Goal: Task Accomplishment & Management: Manage account settings

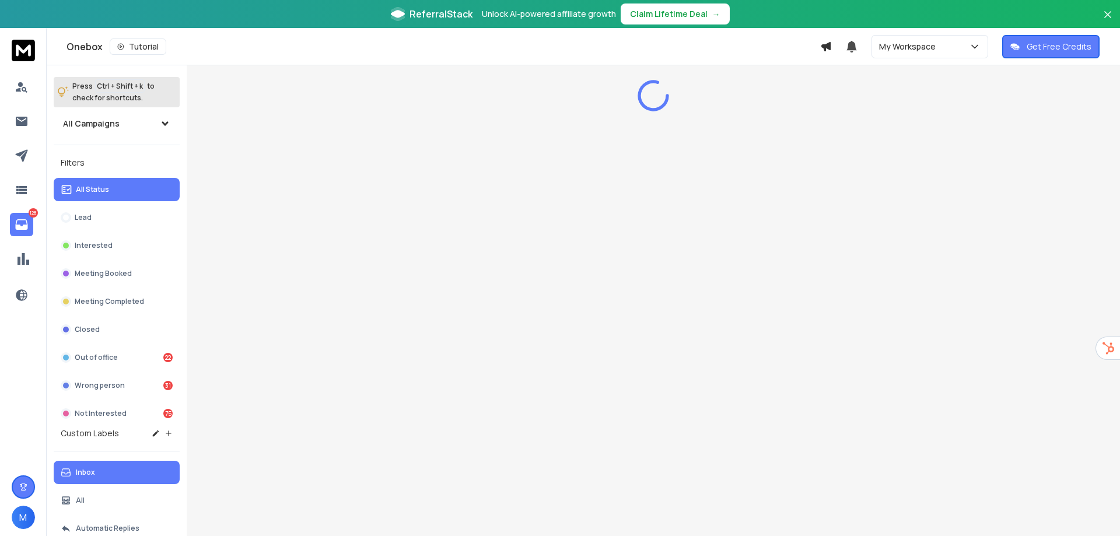
click at [19, 158] on icon at bounding box center [22, 156] width 14 height 14
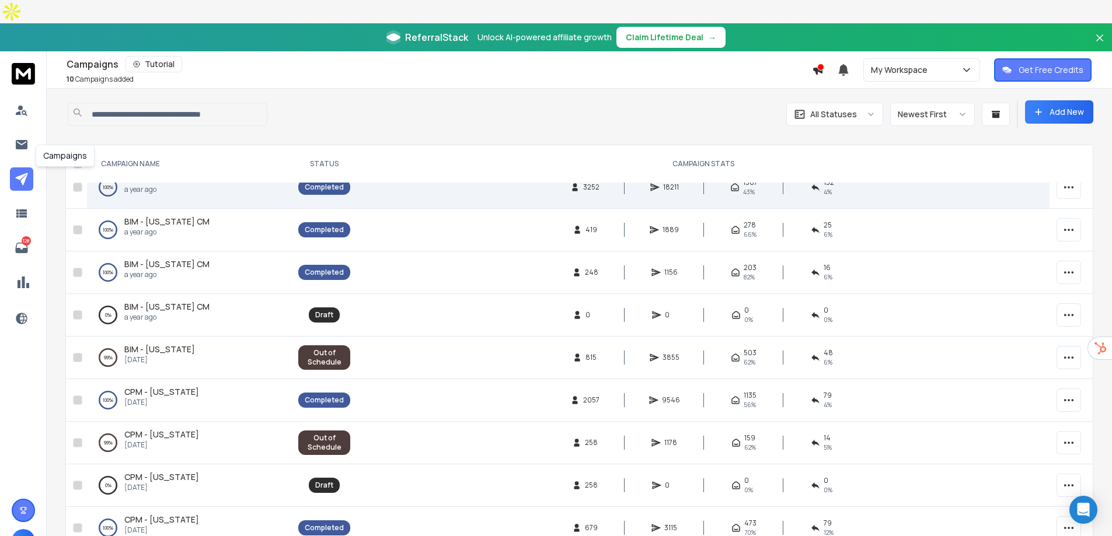
scroll to position [60, 0]
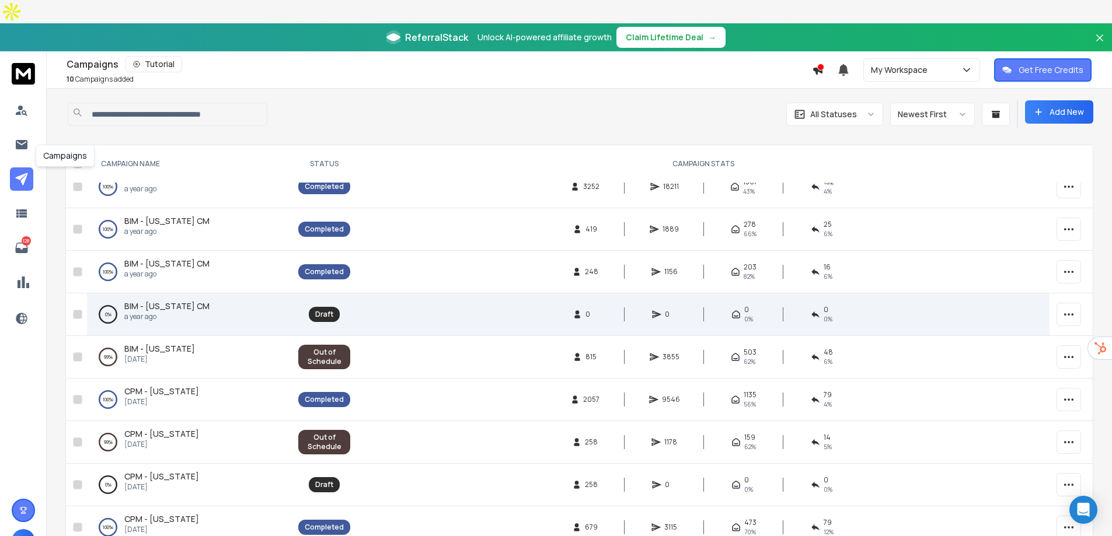
click at [77, 310] on button "button" at bounding box center [77, 314] width 9 height 9
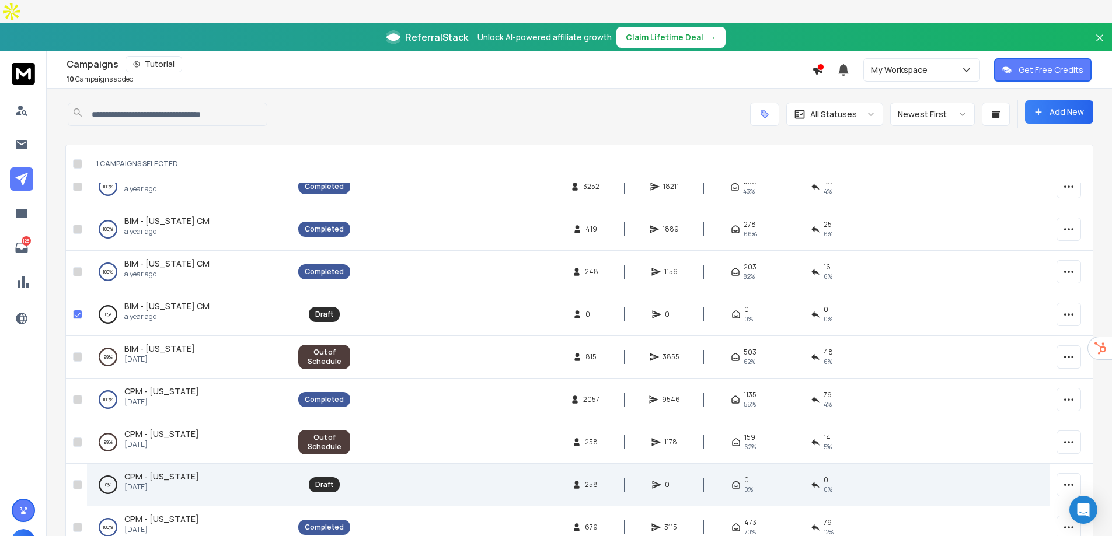
click at [78, 480] on button "button" at bounding box center [77, 484] width 9 height 9
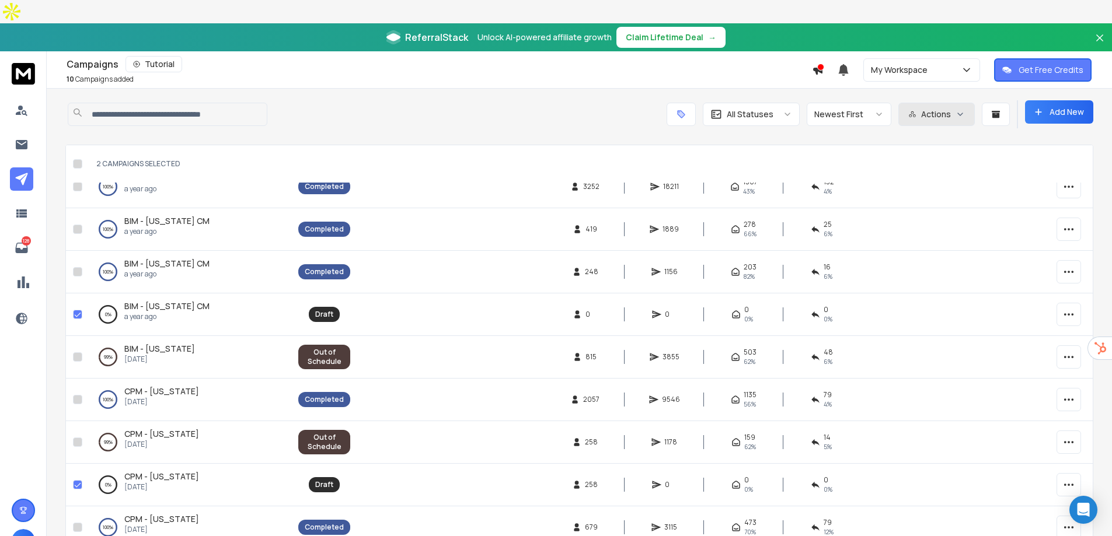
click at [921, 103] on button "Actions" at bounding box center [936, 114] width 76 height 23
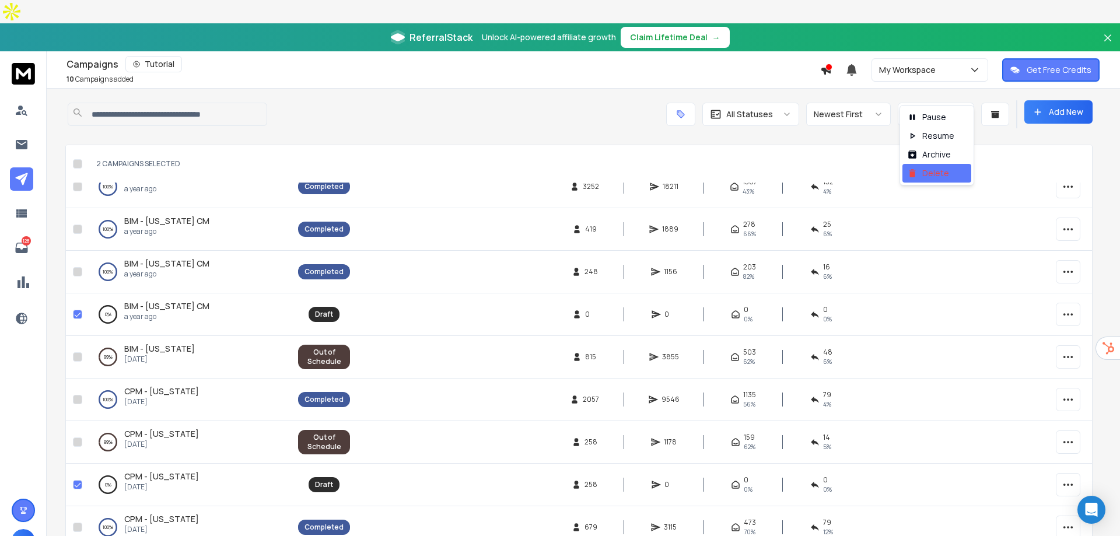
click at [928, 177] on p "Delete" at bounding box center [935, 173] width 27 height 12
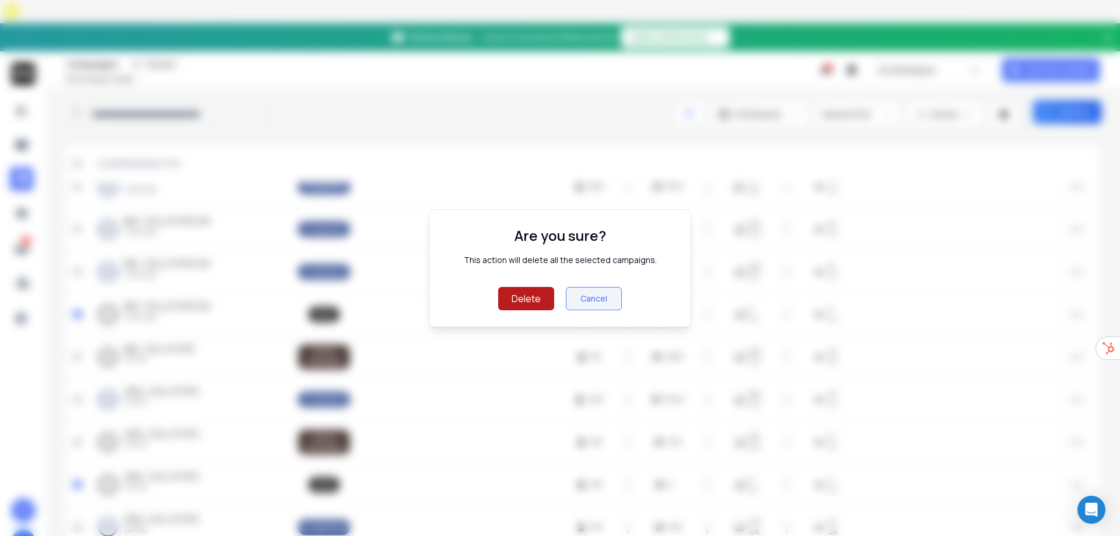
click at [530, 295] on p "delete" at bounding box center [526, 299] width 29 height 14
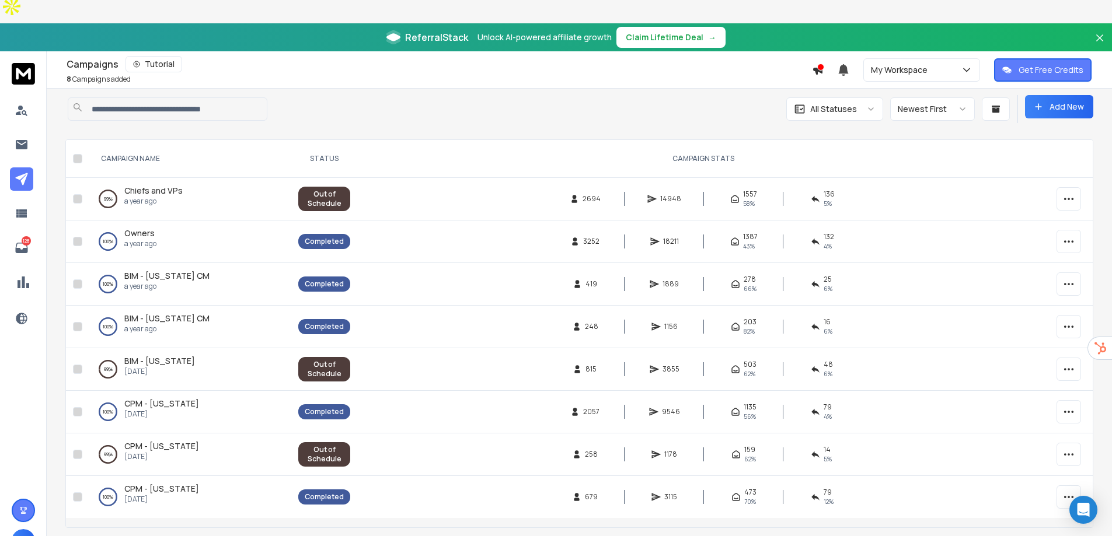
scroll to position [0, 0]
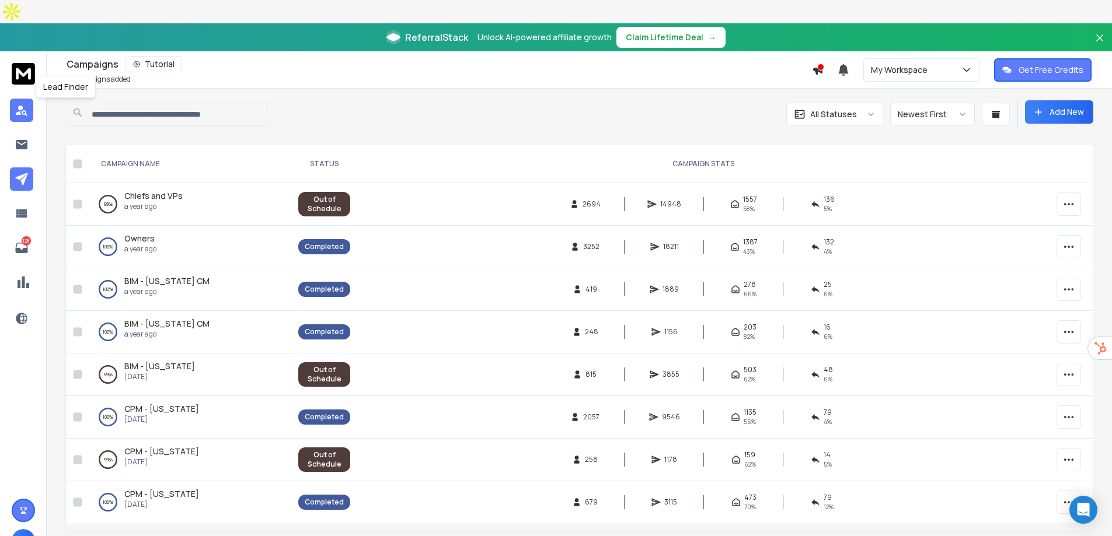
click at [19, 110] on icon at bounding box center [22, 113] width 12 height 6
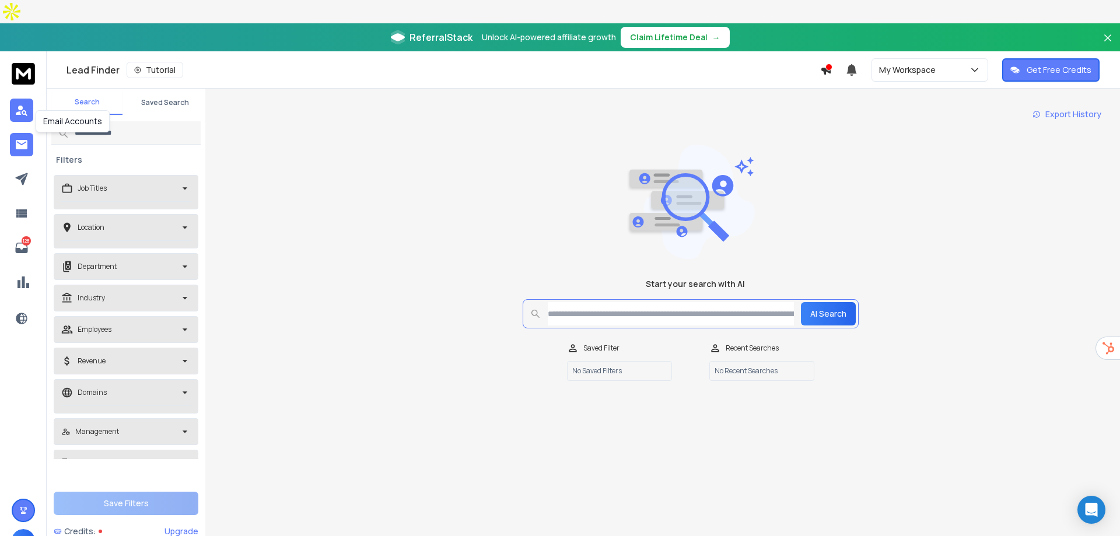
click at [22, 140] on icon at bounding box center [22, 144] width 12 height 9
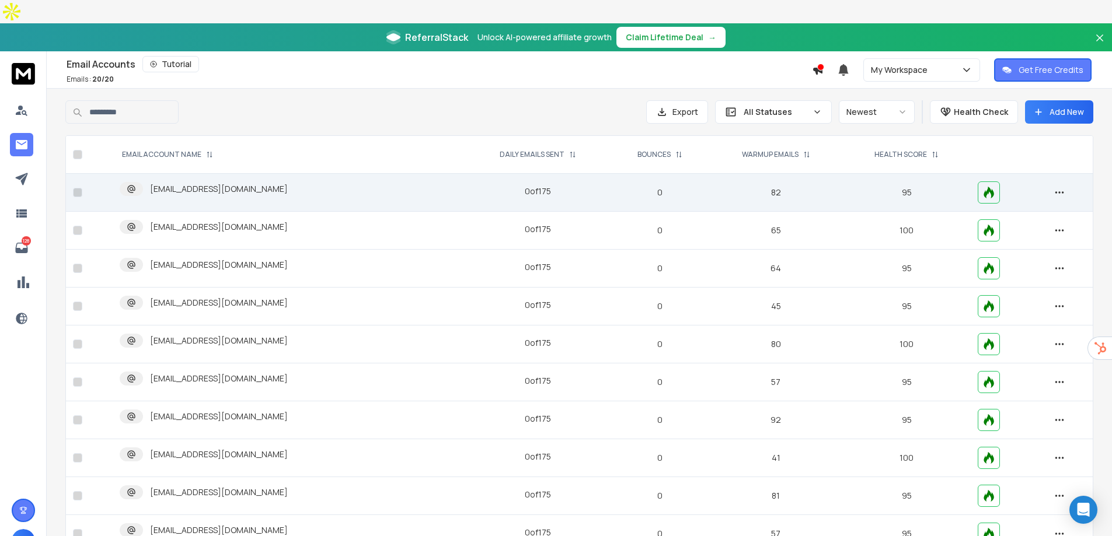
drag, startPoint x: 306, startPoint y: 163, endPoint x: 226, endPoint y: 169, distance: 80.2
click at [226, 182] on div "[EMAIL_ADDRESS][DOMAIN_NAME]" at bounding box center [289, 189] width 338 height 14
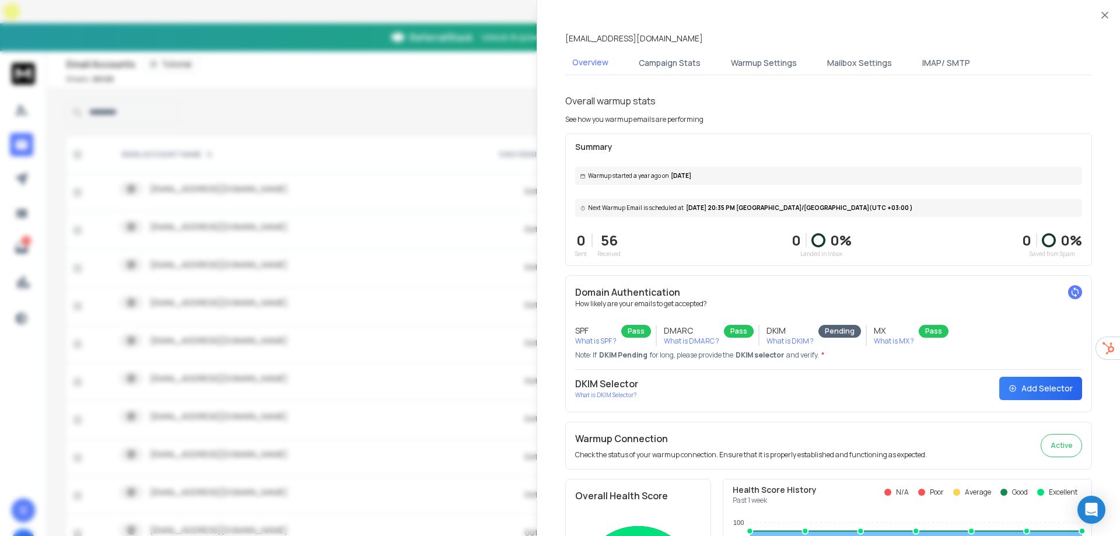
click at [19, 150] on div at bounding box center [560, 268] width 1120 height 536
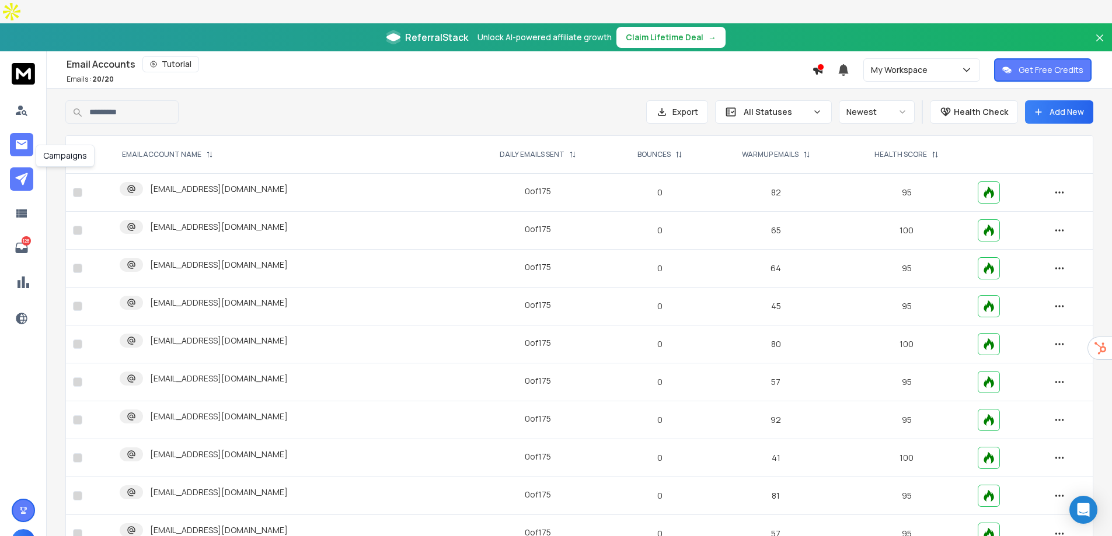
click at [23, 173] on icon at bounding box center [21, 179] width 12 height 12
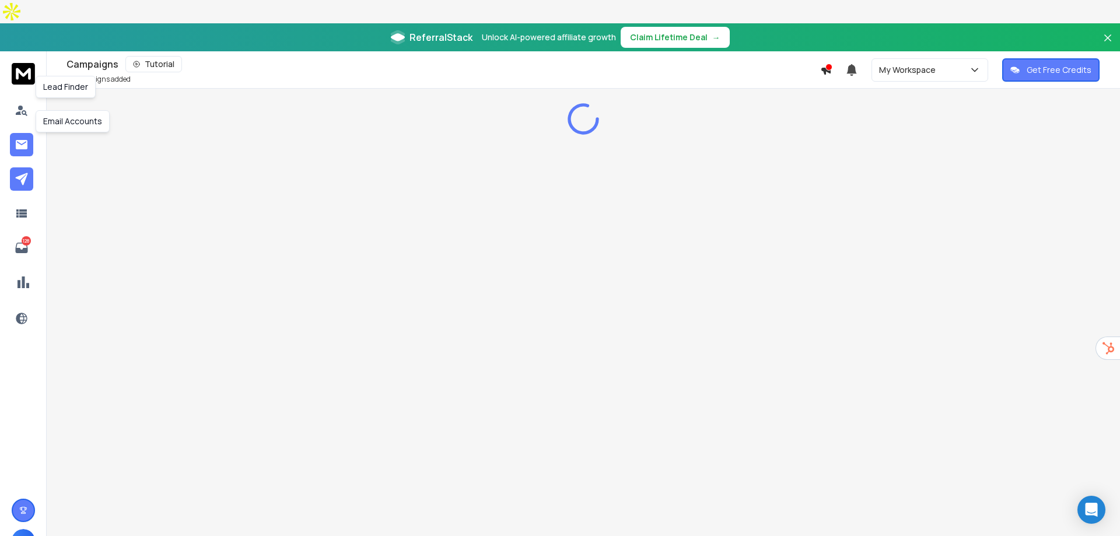
click at [26, 140] on icon at bounding box center [22, 144] width 12 height 9
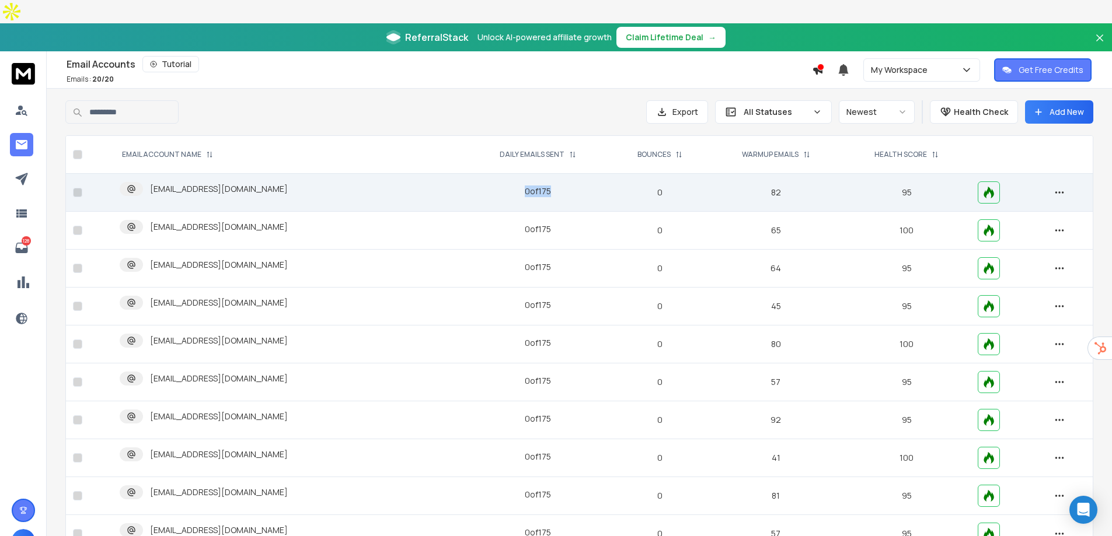
drag, startPoint x: 533, startPoint y: 173, endPoint x: 499, endPoint y: 172, distance: 33.3
click at [499, 174] on td "0 of 175" at bounding box center [537, 189] width 146 height 30
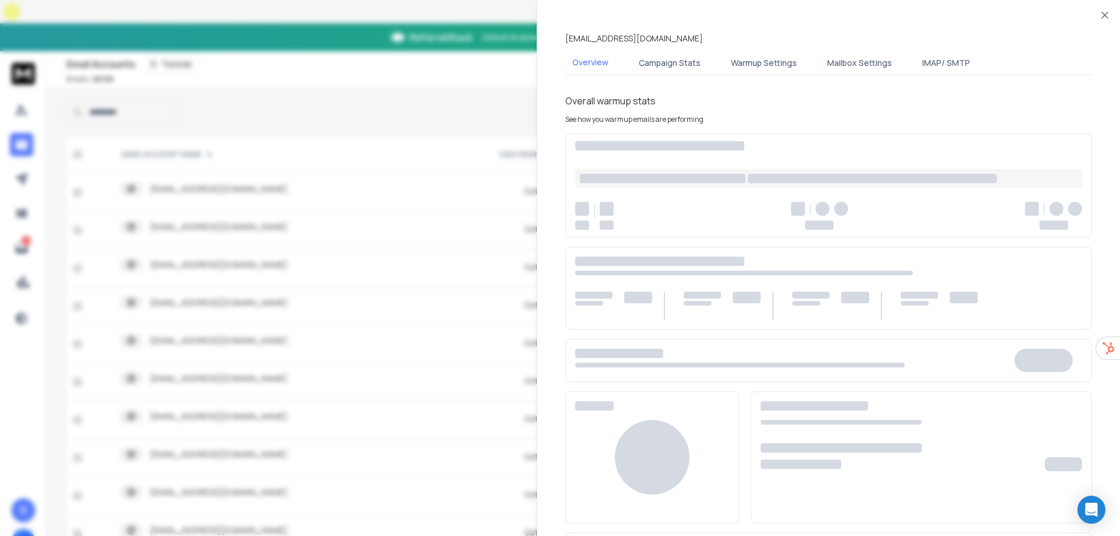
click at [518, 173] on div at bounding box center [560, 268] width 1120 height 536
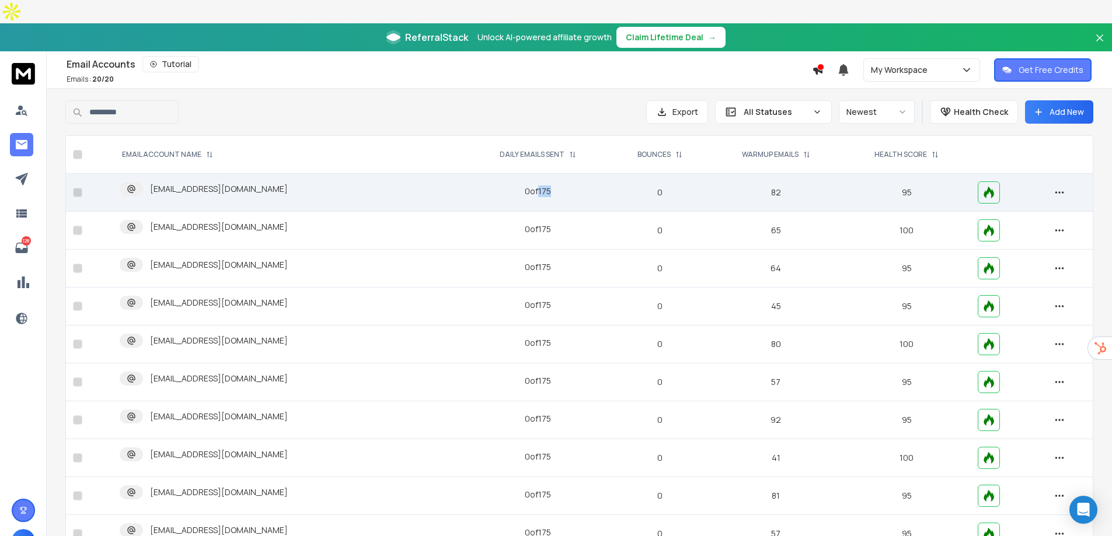
drag, startPoint x: 527, startPoint y: 170, endPoint x: 515, endPoint y: 172, distance: 12.4
click at [515, 174] on td "0 of 175" at bounding box center [537, 189] width 146 height 30
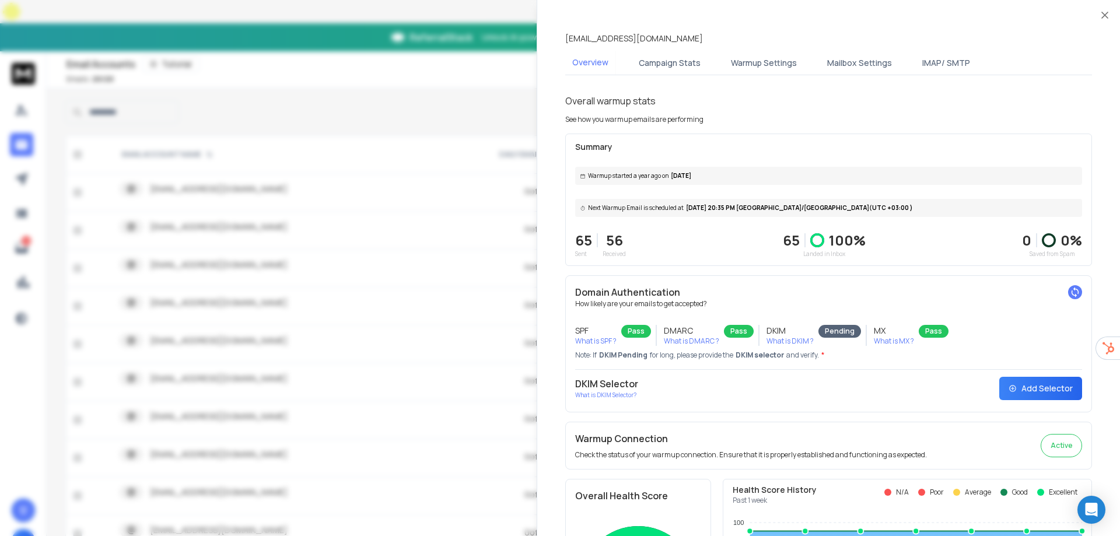
click at [494, 166] on div at bounding box center [560, 268] width 1120 height 536
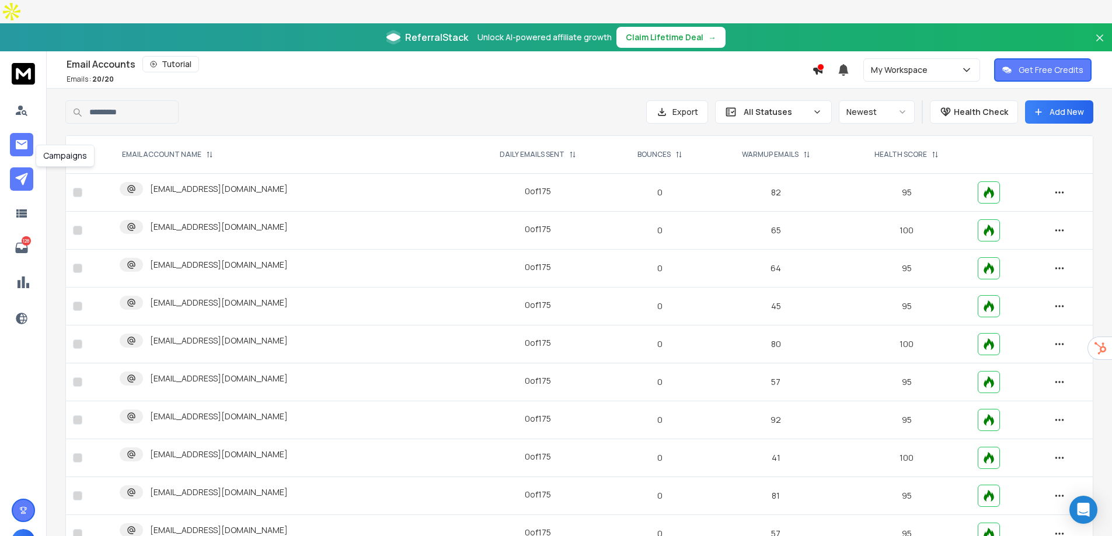
click at [21, 173] on icon at bounding box center [21, 179] width 12 height 12
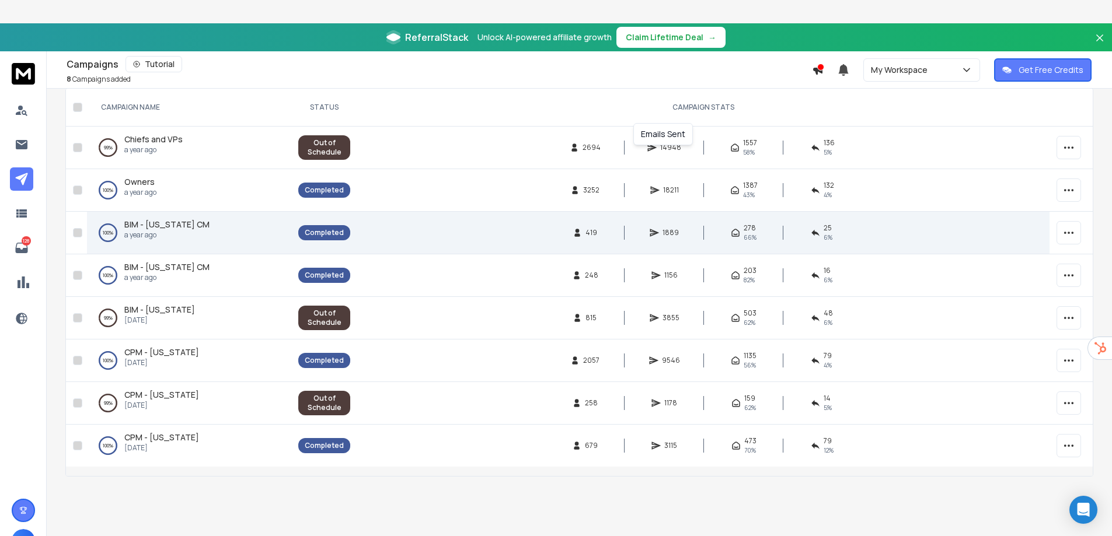
scroll to position [58, 0]
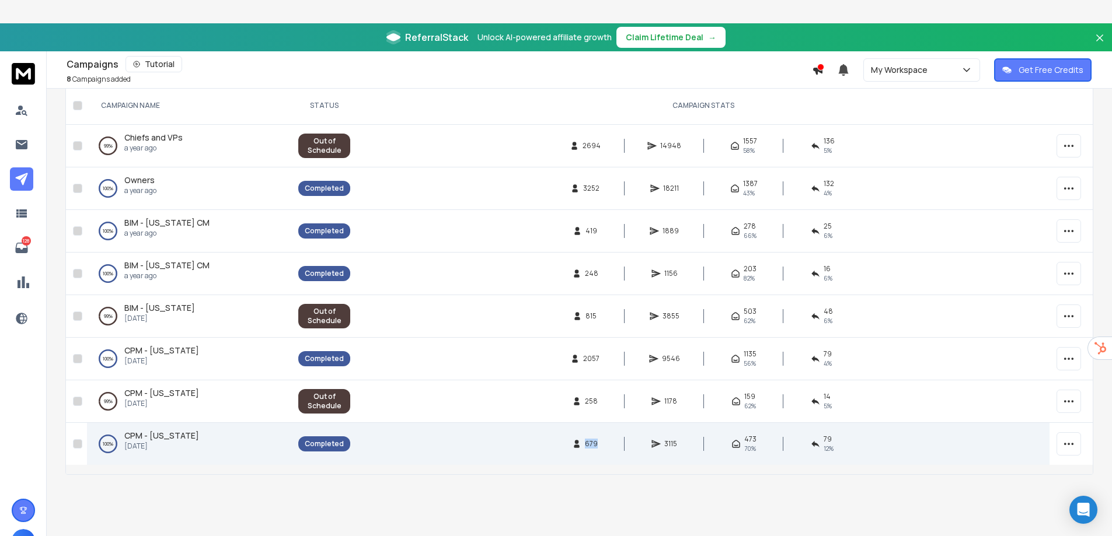
drag, startPoint x: 597, startPoint y: 420, endPoint x: 574, endPoint y: 422, distance: 23.4
click at [573, 439] on div "679" at bounding box center [584, 443] width 35 height 9
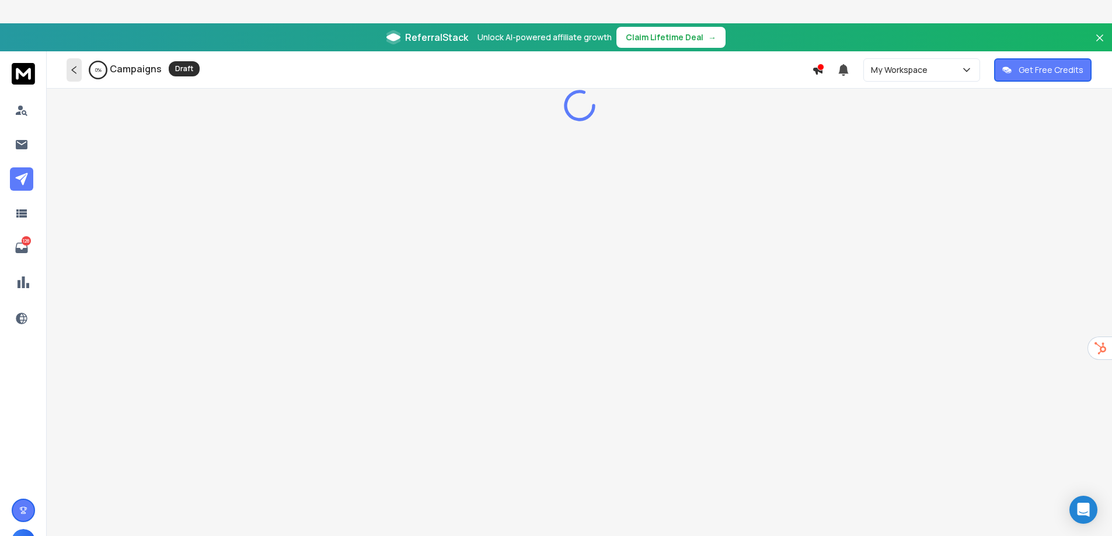
click at [72, 65] on icon at bounding box center [74, 70] width 11 height 11
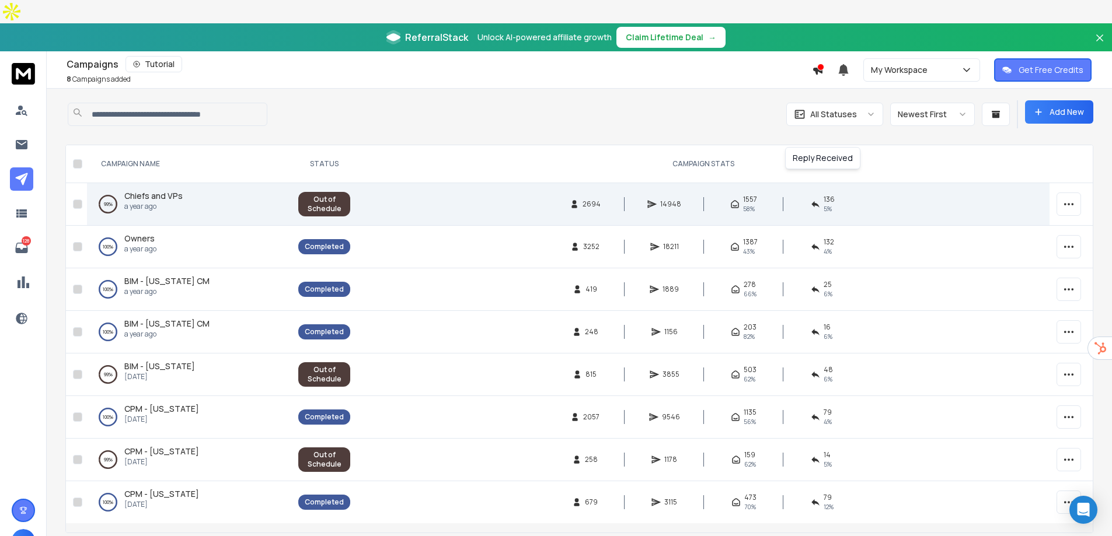
click at [823, 204] on span "5 %" at bounding box center [827, 208] width 8 height 9
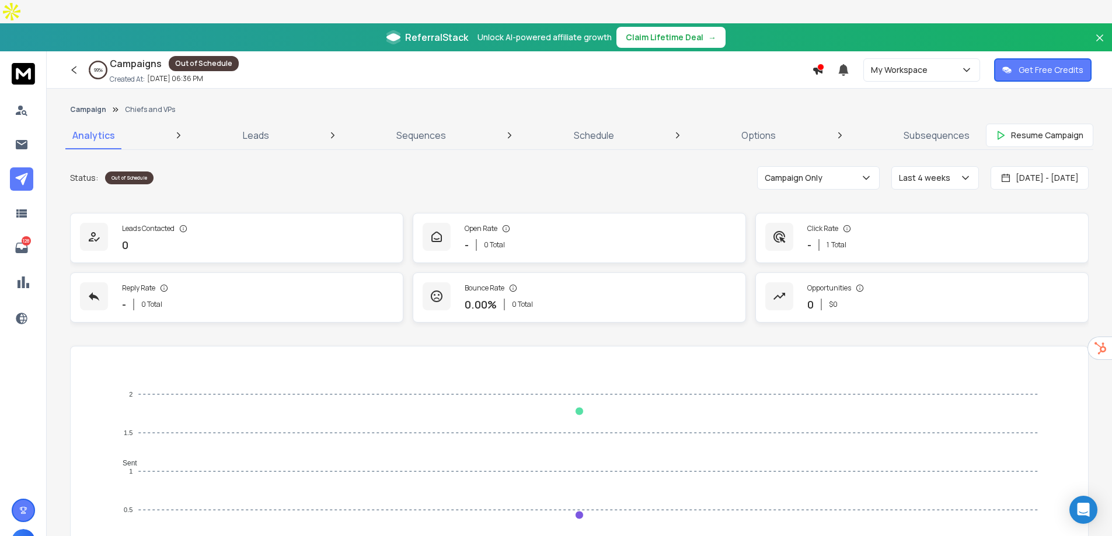
click at [282, 121] on div "Analytics Leads Sequences Schedule Options Subsequences" at bounding box center [520, 135] width 911 height 28
click at [265, 128] on p "Leads" at bounding box center [256, 135] width 26 height 14
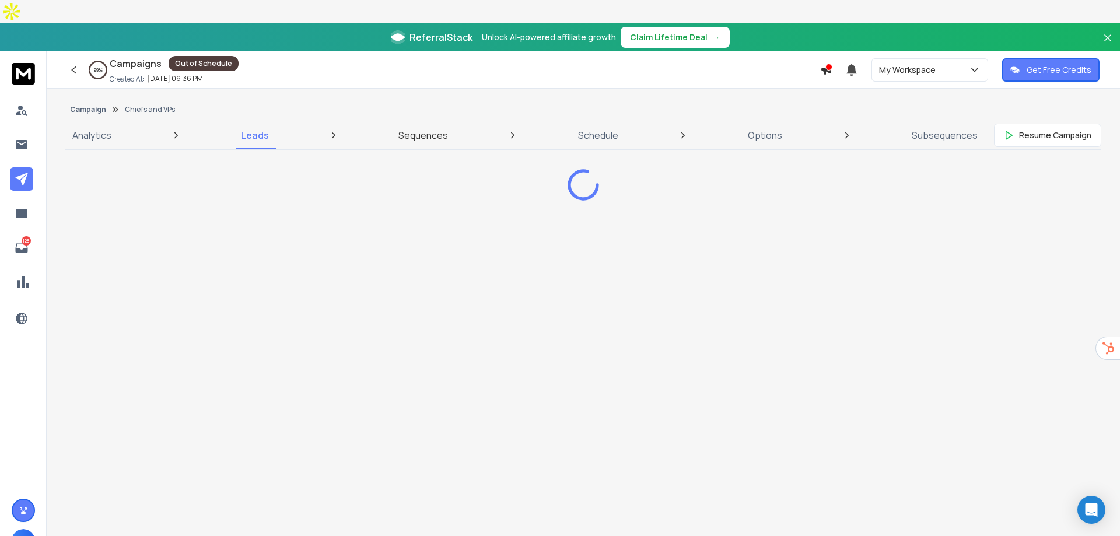
click at [430, 128] on p "Sequences" at bounding box center [424, 135] width 50 height 14
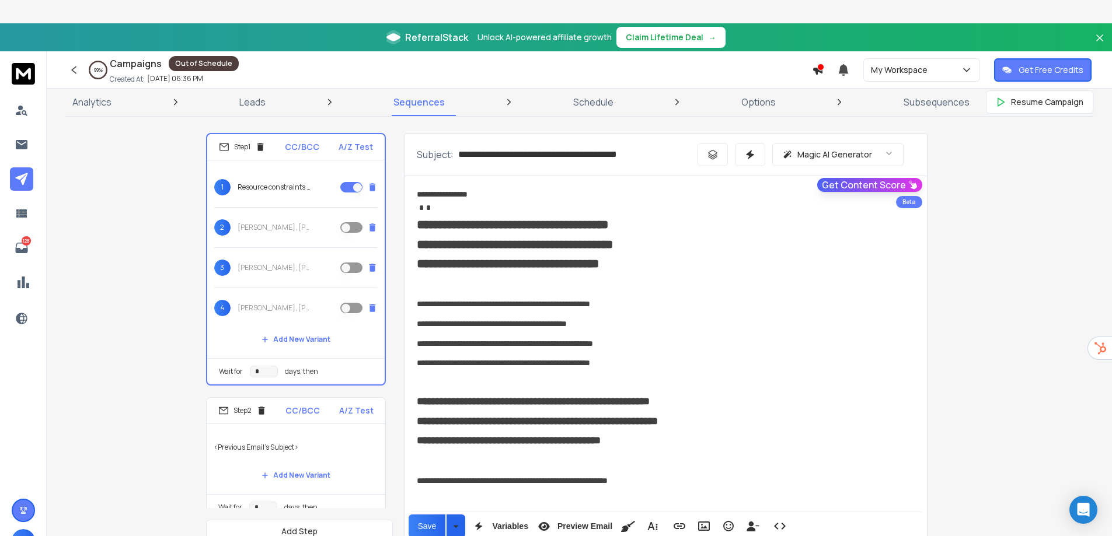
click at [259, 223] on p "[PERSON_NAME], [PERSON_NAME], [PERSON_NAME] Group - How Can We Help {{companyNa…" at bounding box center [274, 227] width 75 height 9
type input "**********"
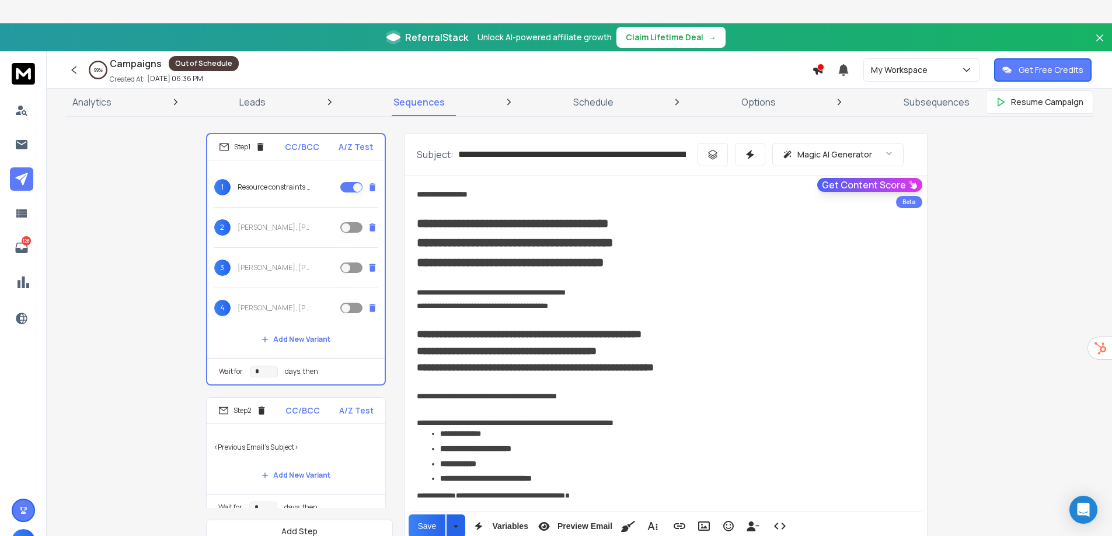
click at [263, 260] on div "3 [PERSON_NAME], [PERSON_NAME], [PERSON_NAME] Group - How Can We Help {{company…" at bounding box center [263, 268] width 98 height 16
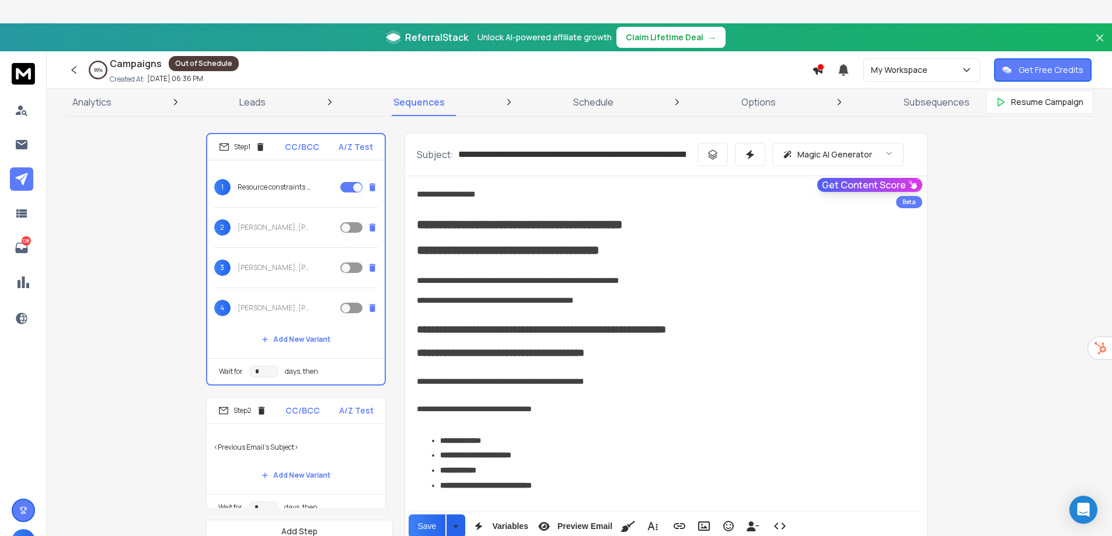
click at [275, 303] on p "[PERSON_NAME], [PERSON_NAME], [PERSON_NAME] Group - How Can We Help {{companyNa…" at bounding box center [274, 307] width 75 height 9
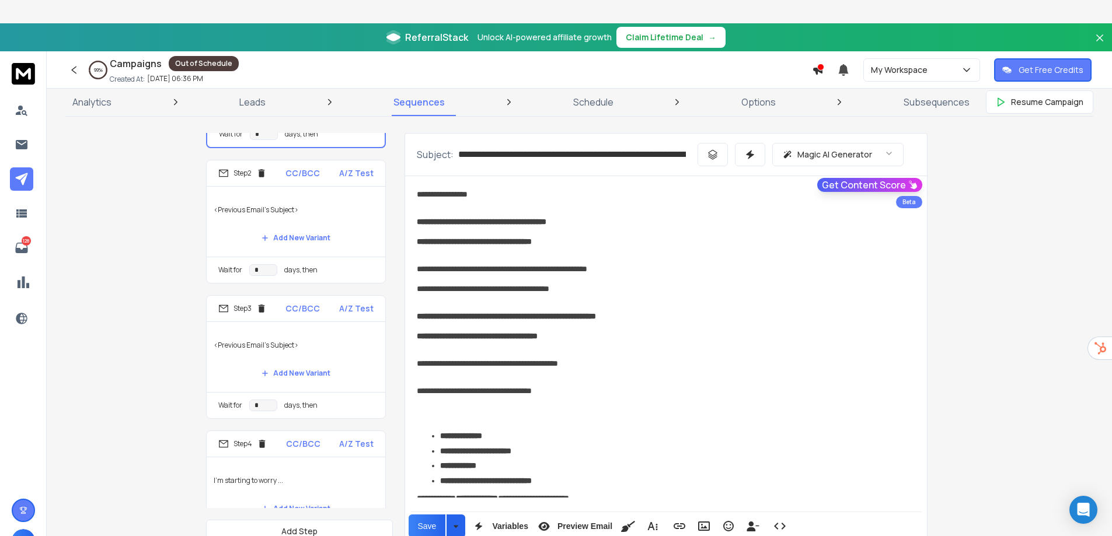
scroll to position [117, 0]
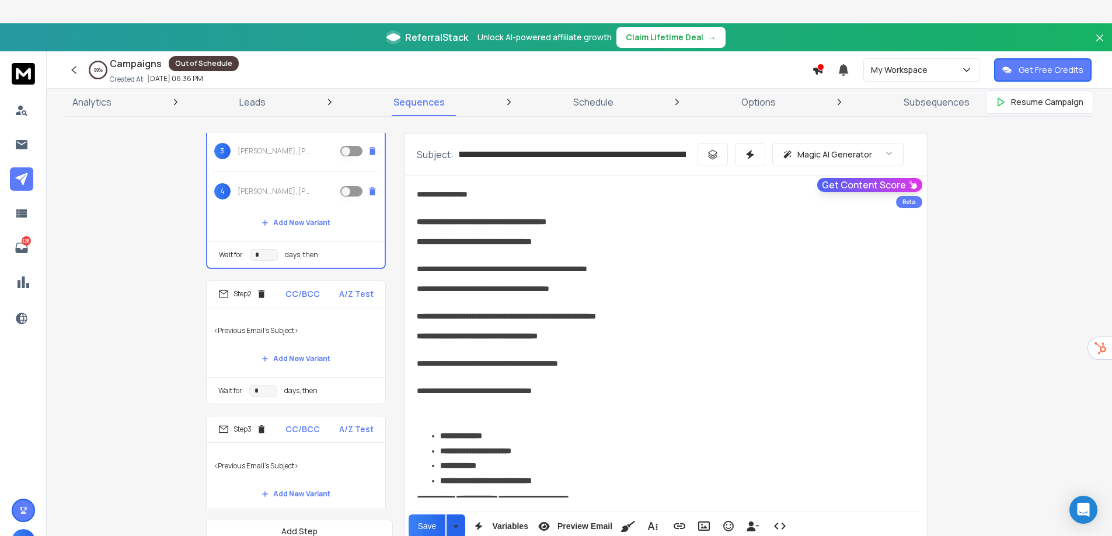
click at [257, 314] on p "<Previous Email's Subject>" at bounding box center [296, 330] width 165 height 33
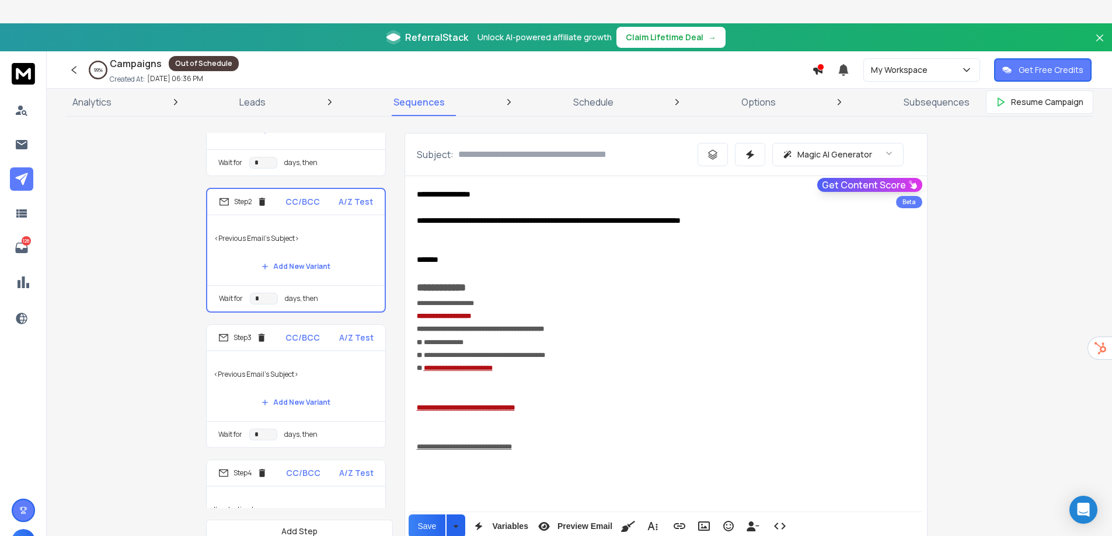
scroll to position [233, 0]
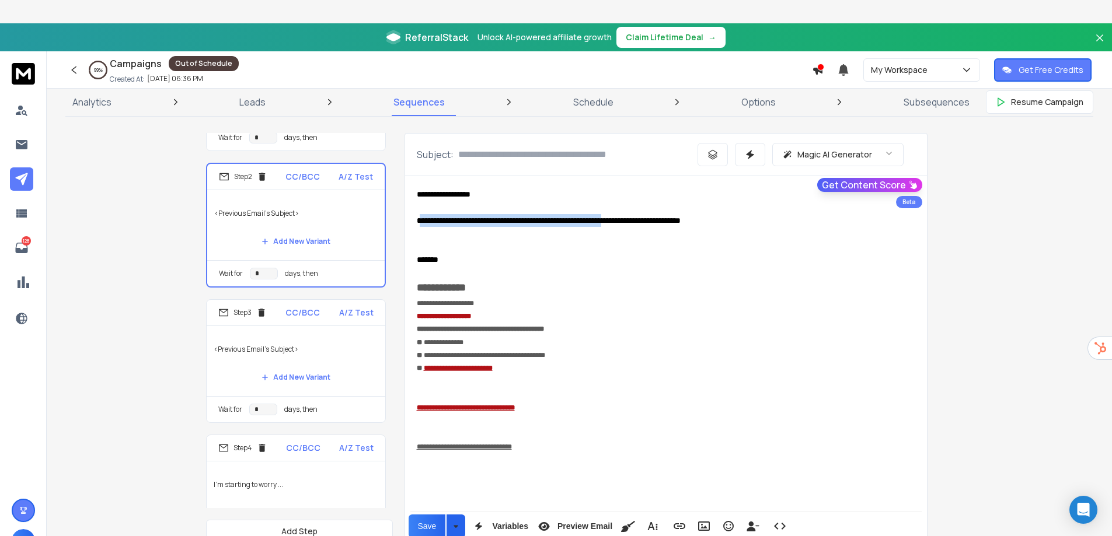
drag, startPoint x: 449, startPoint y: 203, endPoint x: 619, endPoint y: 205, distance: 170.4
click at [619, 205] on p "**********" at bounding box center [666, 320] width 498 height 265
click at [268, 333] on p "<Previous Email's Subject>" at bounding box center [296, 349] width 165 height 33
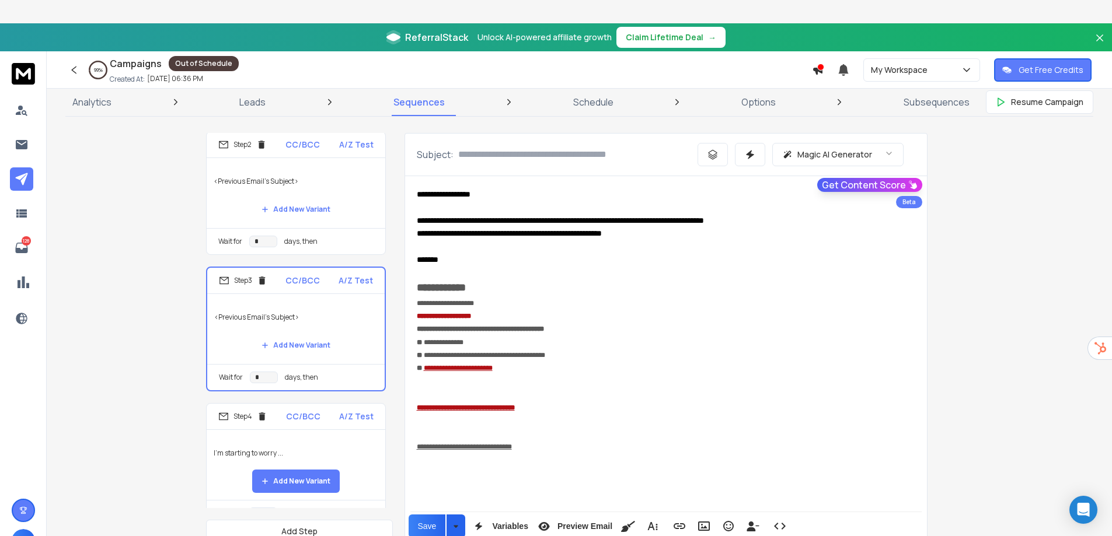
scroll to position [350, 0]
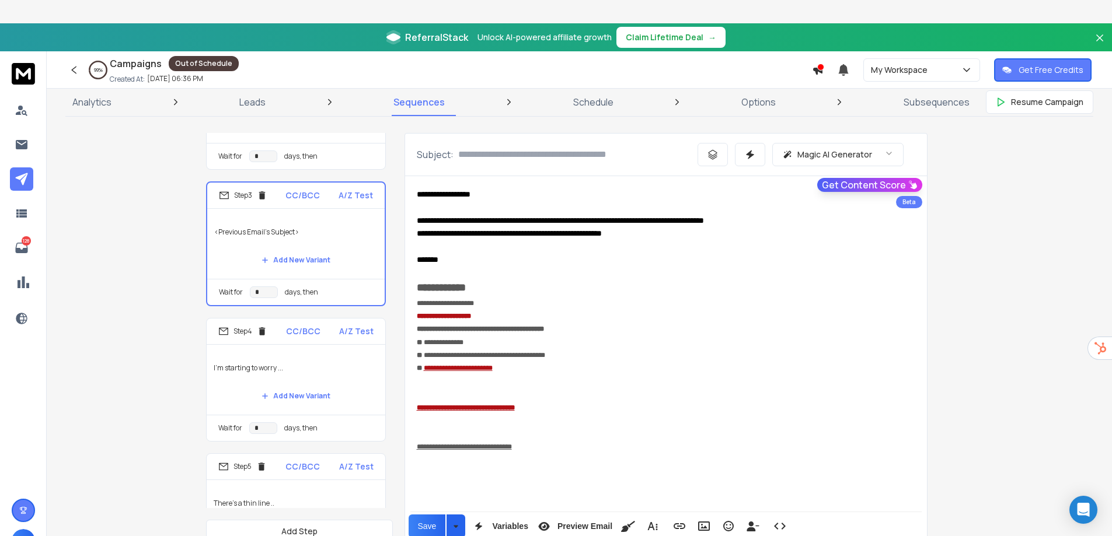
click at [262, 352] on p "I'm starting to worry ..." at bounding box center [296, 368] width 165 height 33
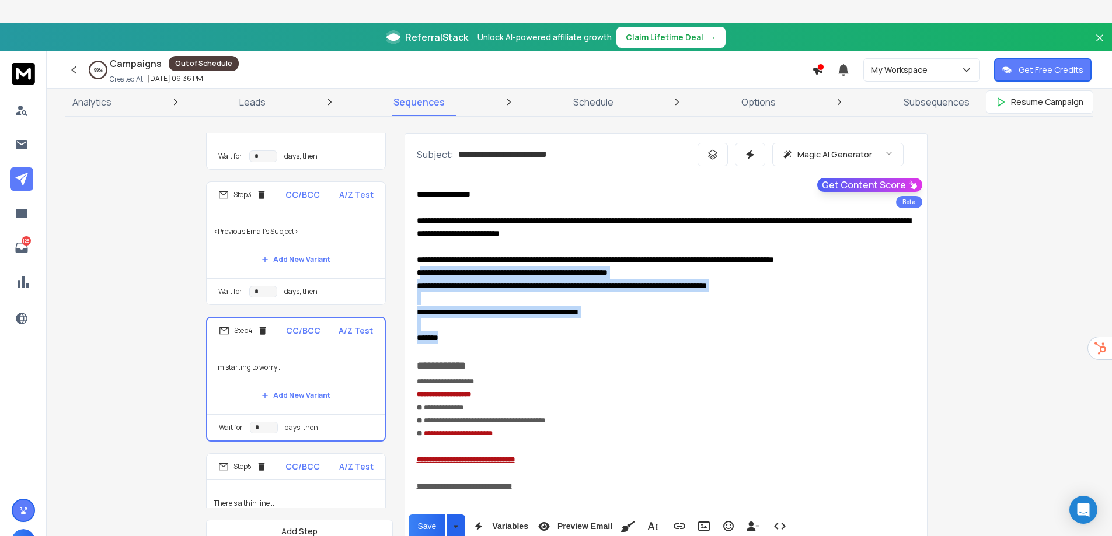
drag, startPoint x: 445, startPoint y: 322, endPoint x: 419, endPoint y: 256, distance: 71.5
click at [419, 256] on p "**********" at bounding box center [666, 340] width 498 height 304
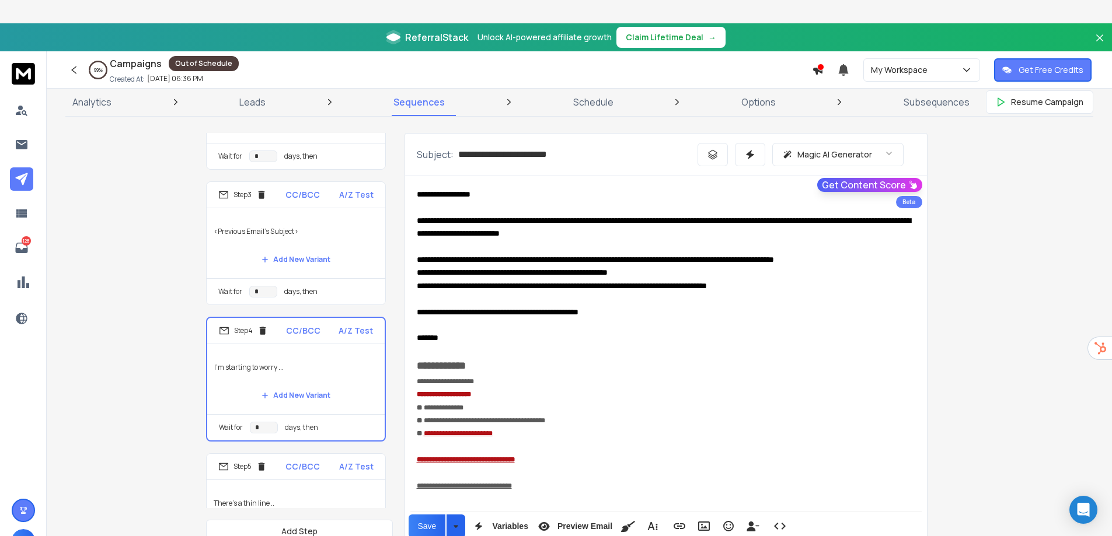
click at [418, 198] on span "**********" at bounding box center [664, 339] width 494 height 299
drag, startPoint x: 482, startPoint y: 237, endPoint x: 651, endPoint y: 241, distance: 168.7
click at [651, 241] on span "**********" at bounding box center [664, 339] width 494 height 299
drag, startPoint x: 642, startPoint y: 240, endPoint x: 616, endPoint y: 243, distance: 26.5
click at [641, 240] on span "**********" at bounding box center [664, 339] width 494 height 299
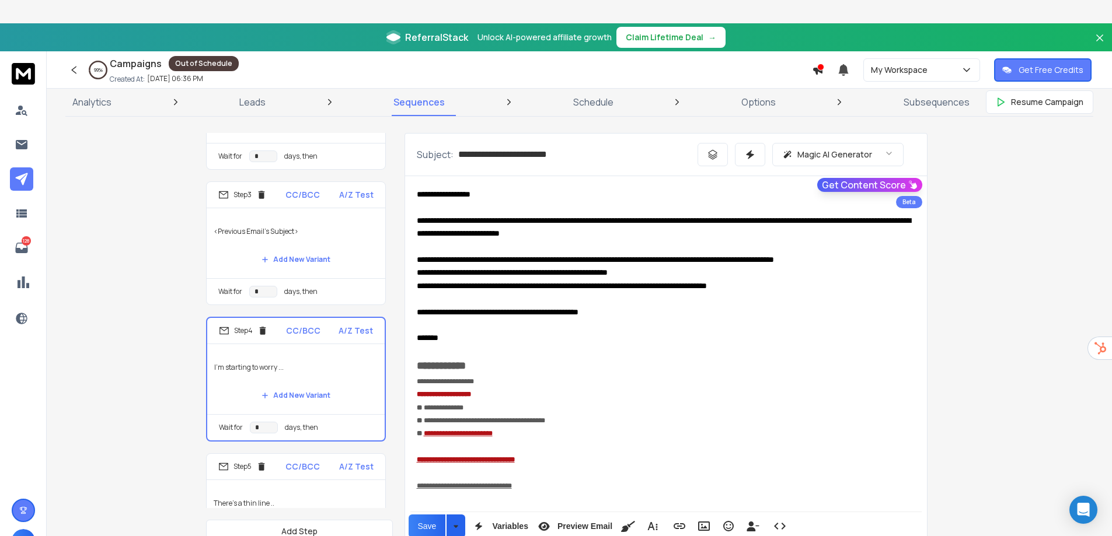
click at [438, 253] on span "**********" at bounding box center [664, 339] width 494 height 299
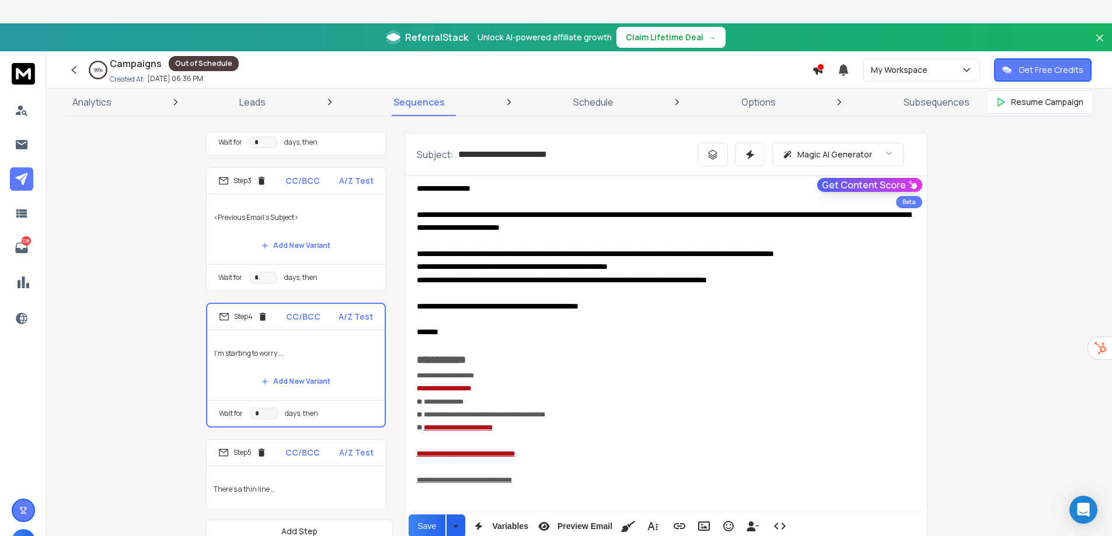
scroll to position [393, 0]
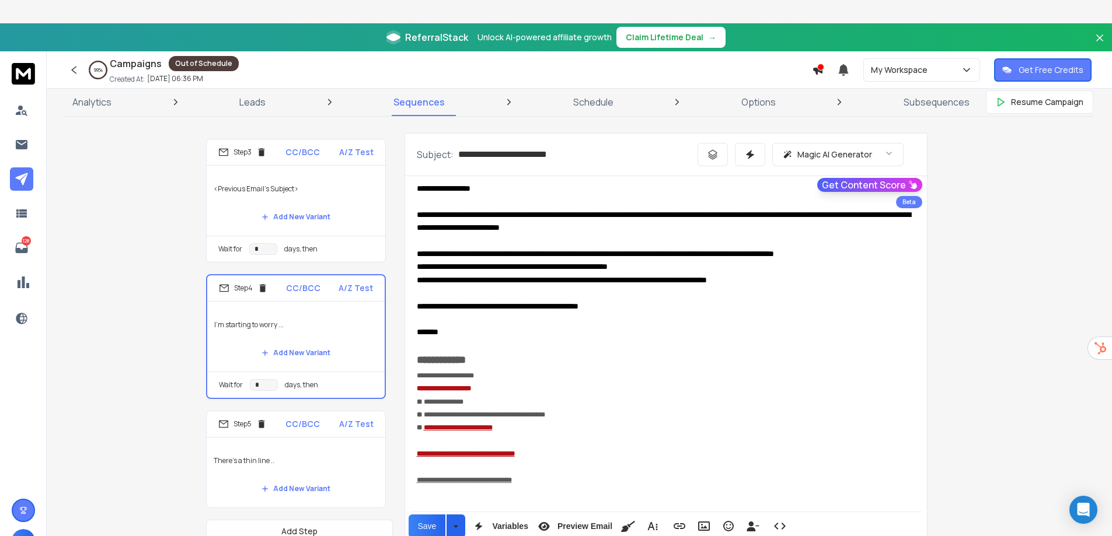
click at [253, 445] on p "There's a thin line .." at bounding box center [296, 461] width 165 height 33
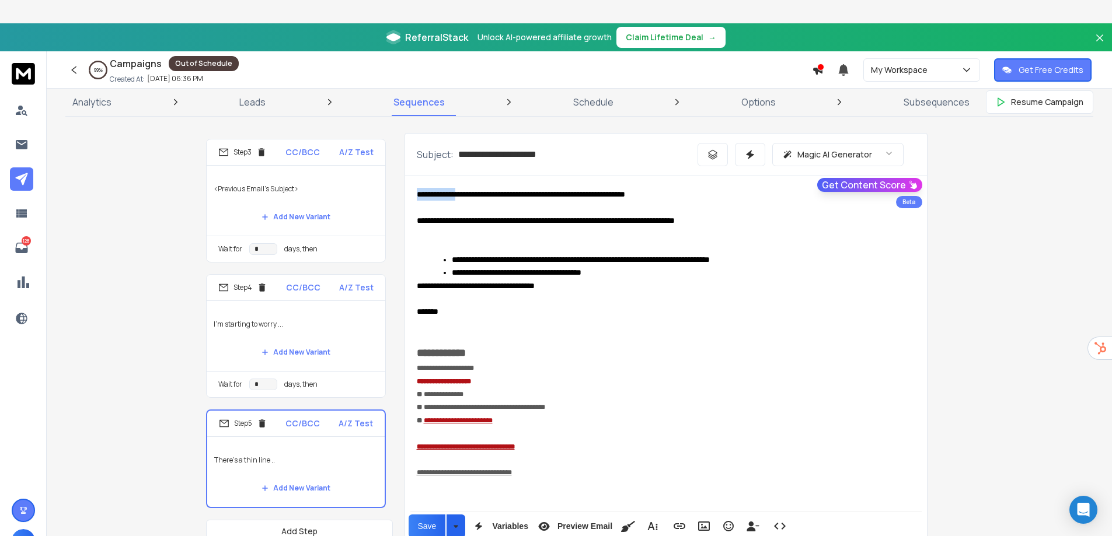
drag, startPoint x: 415, startPoint y: 170, endPoint x: 463, endPoint y: 173, distance: 47.3
click at [463, 176] on div "**********" at bounding box center [666, 336] width 522 height 321
click at [485, 188] on p "**********" at bounding box center [666, 220] width 498 height 65
click at [275, 308] on p "I'm starting to worry ..." at bounding box center [296, 324] width 165 height 33
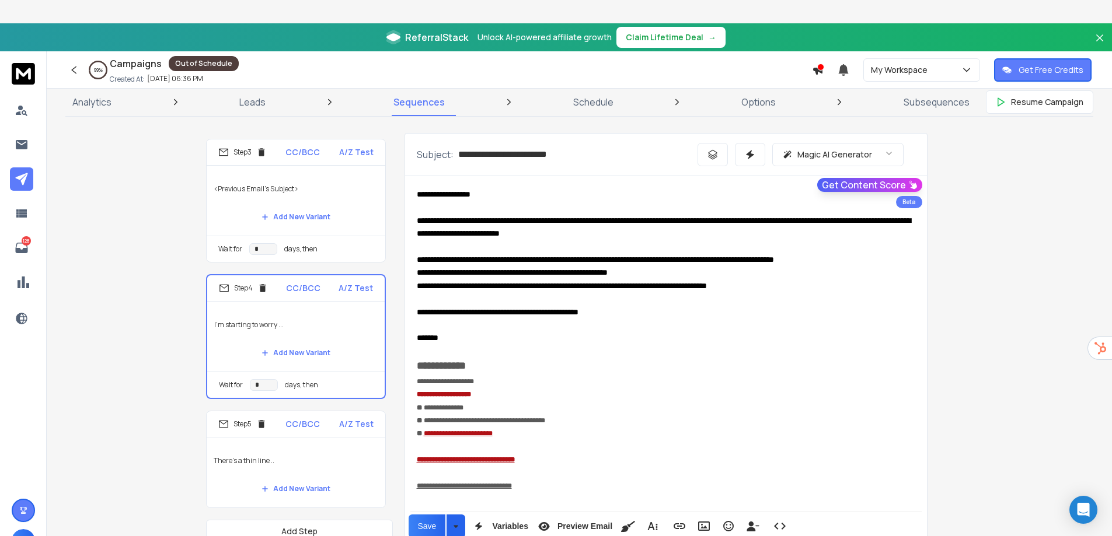
click at [247, 445] on p "There's a thin line .." at bounding box center [296, 461] width 165 height 33
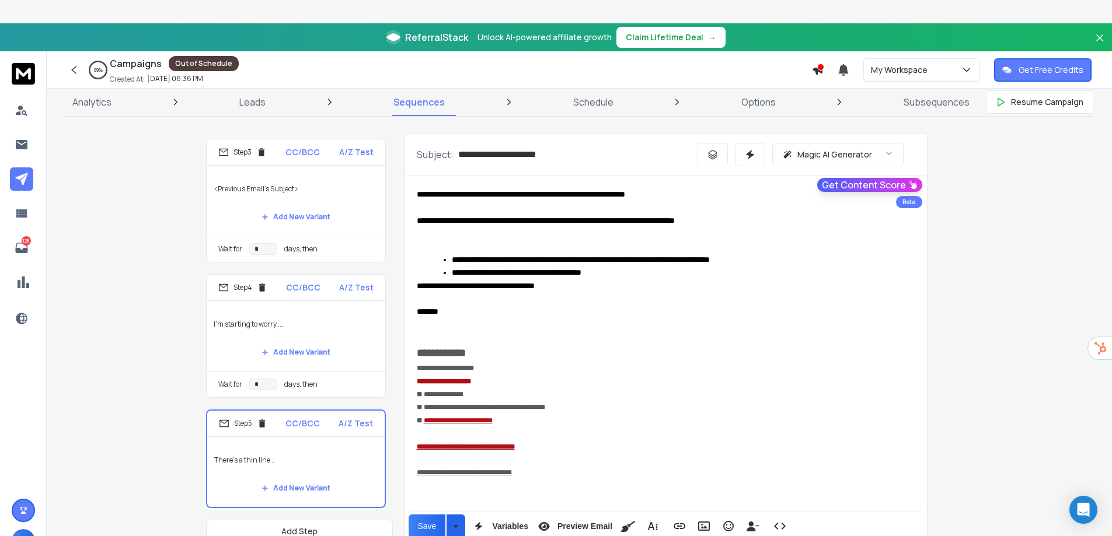
click at [263, 308] on p "I'm starting to worry ..." at bounding box center [296, 324] width 165 height 33
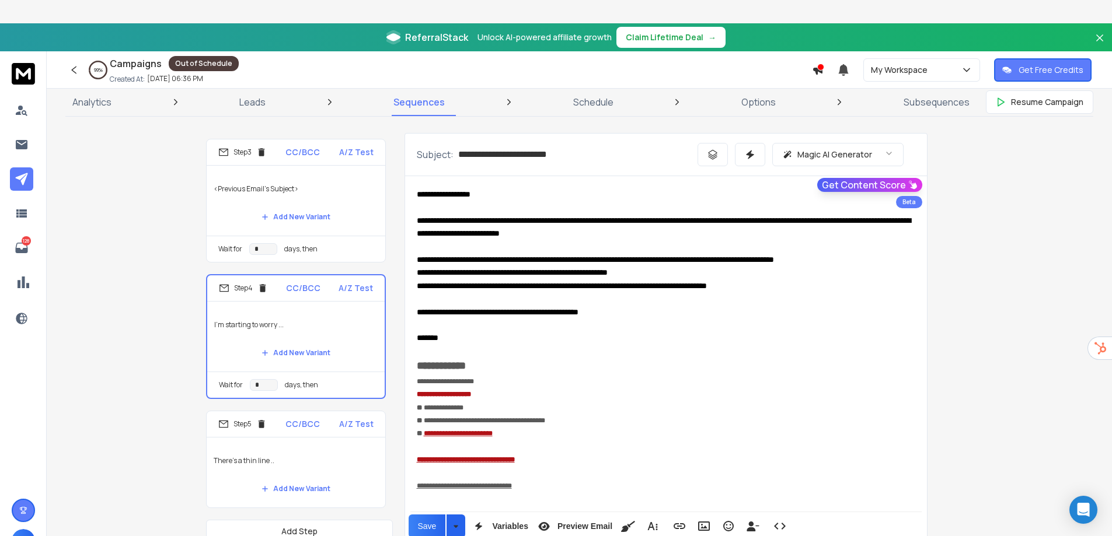
click at [240, 445] on p "There's a thin line .." at bounding box center [296, 461] width 165 height 33
type input "**********"
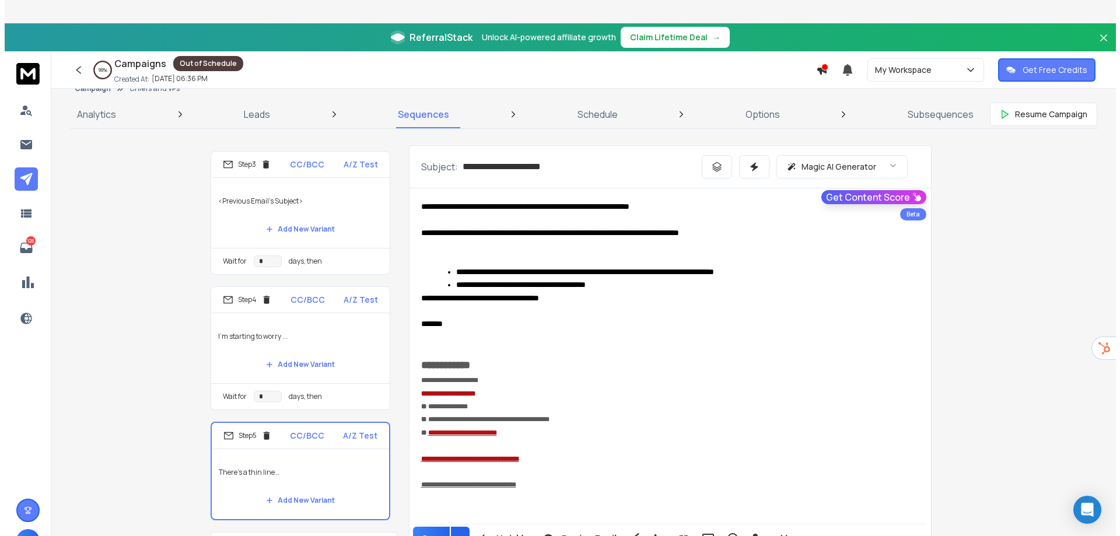
scroll to position [0, 0]
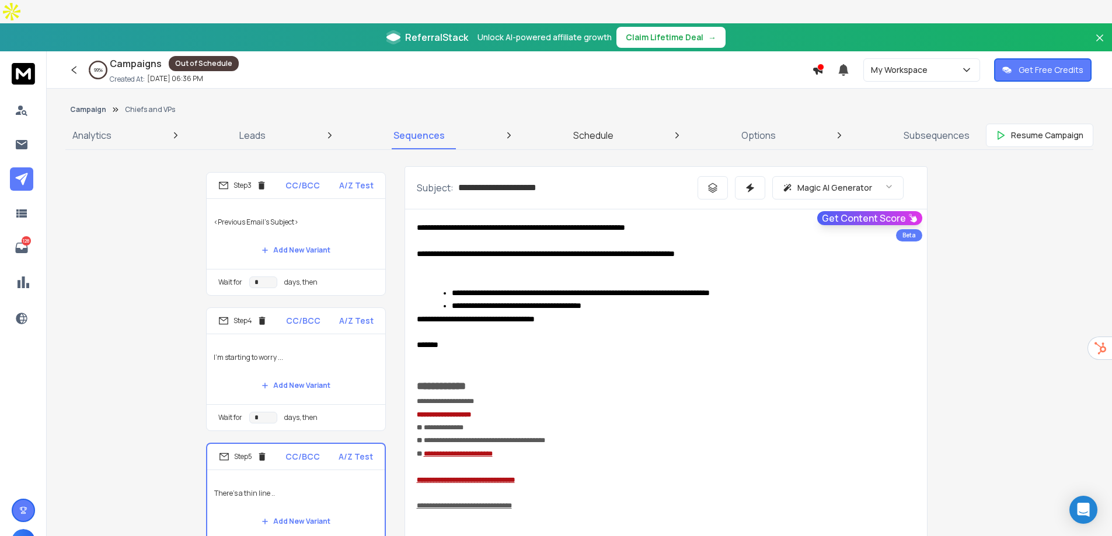
click at [567, 121] on link "Schedule" at bounding box center [593, 135] width 54 height 28
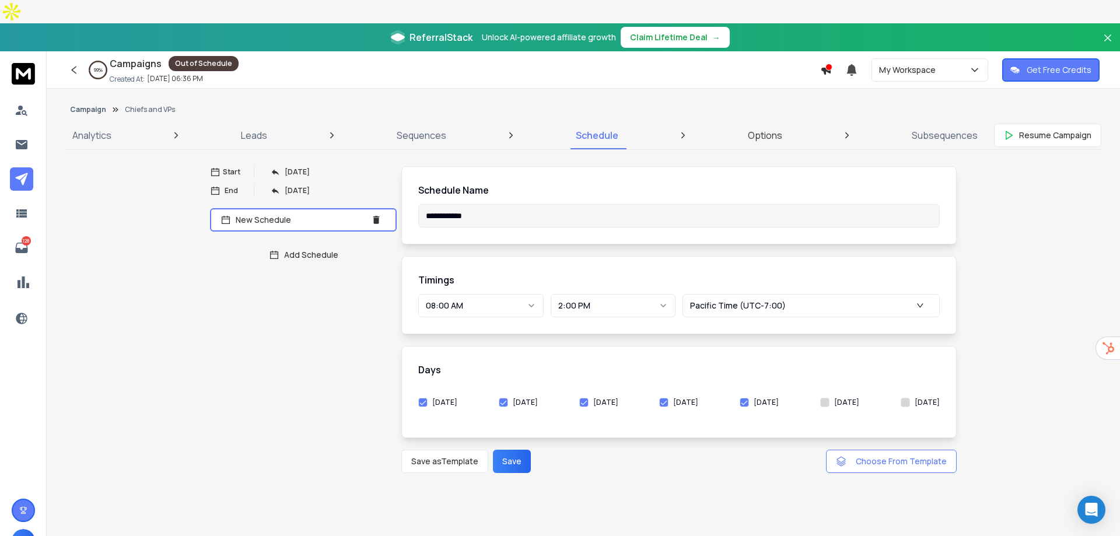
click at [767, 128] on p "Options" at bounding box center [765, 135] width 34 height 14
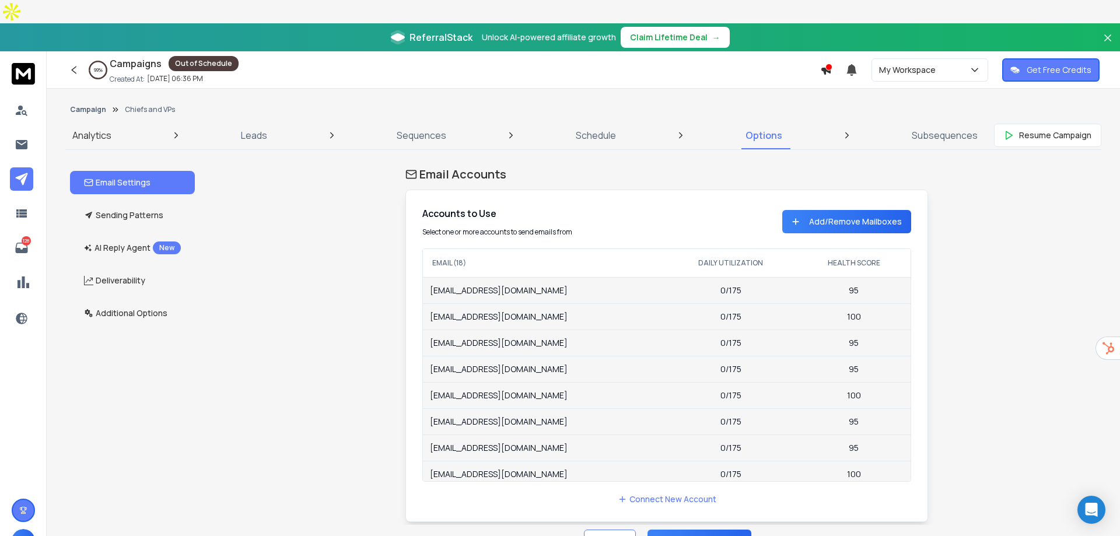
click at [96, 128] on p "Analytics" at bounding box center [91, 135] width 39 height 14
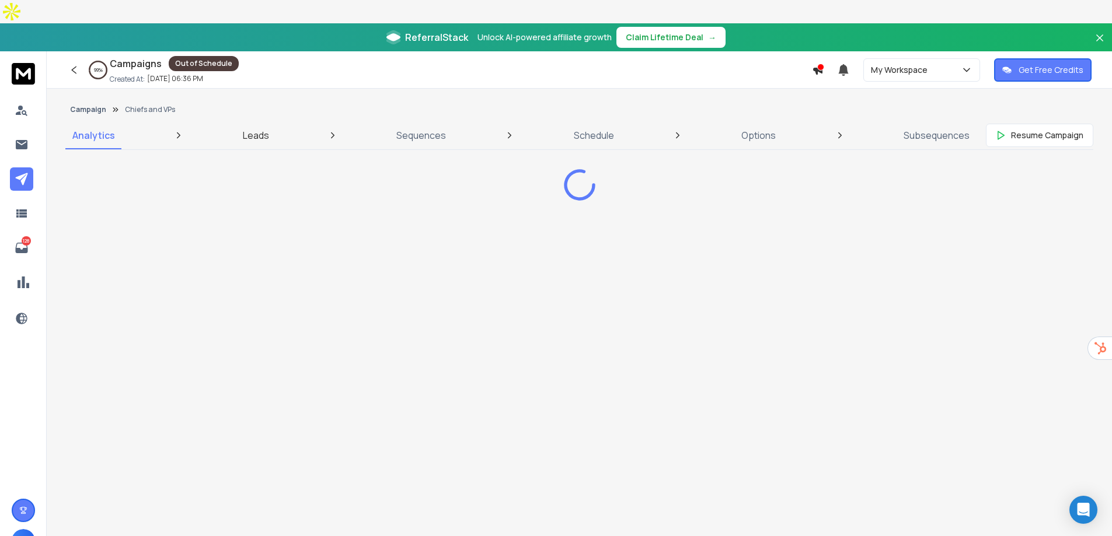
click at [257, 128] on p "Leads" at bounding box center [256, 135] width 26 height 14
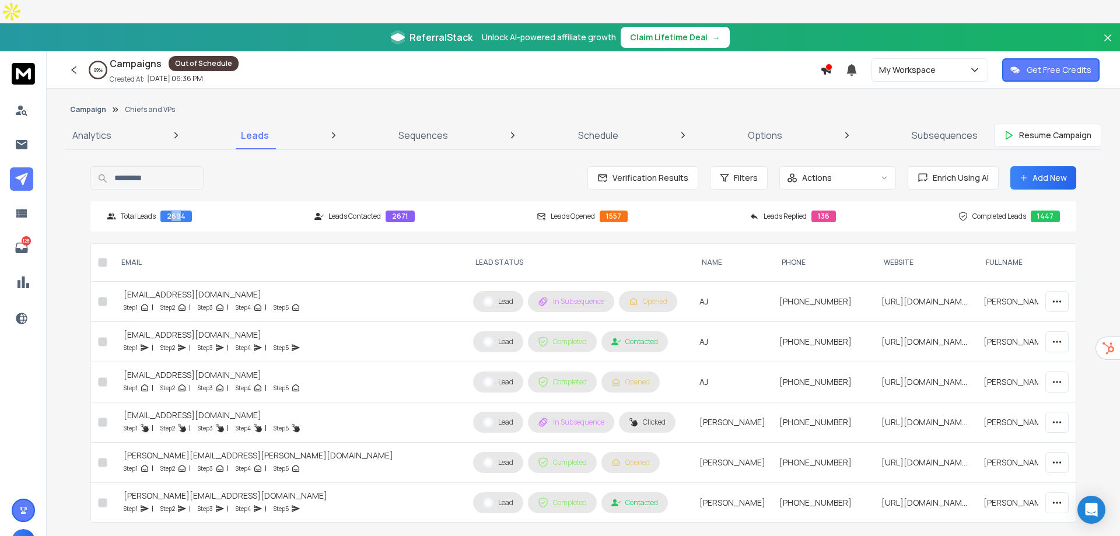
drag, startPoint x: 172, startPoint y: 195, endPoint x: 180, endPoint y: 195, distance: 8.2
click at [180, 211] on div "2694" at bounding box center [176, 217] width 32 height 12
click at [183, 211] on div "2694" at bounding box center [176, 217] width 32 height 12
click at [185, 211] on div "2694" at bounding box center [176, 217] width 32 height 12
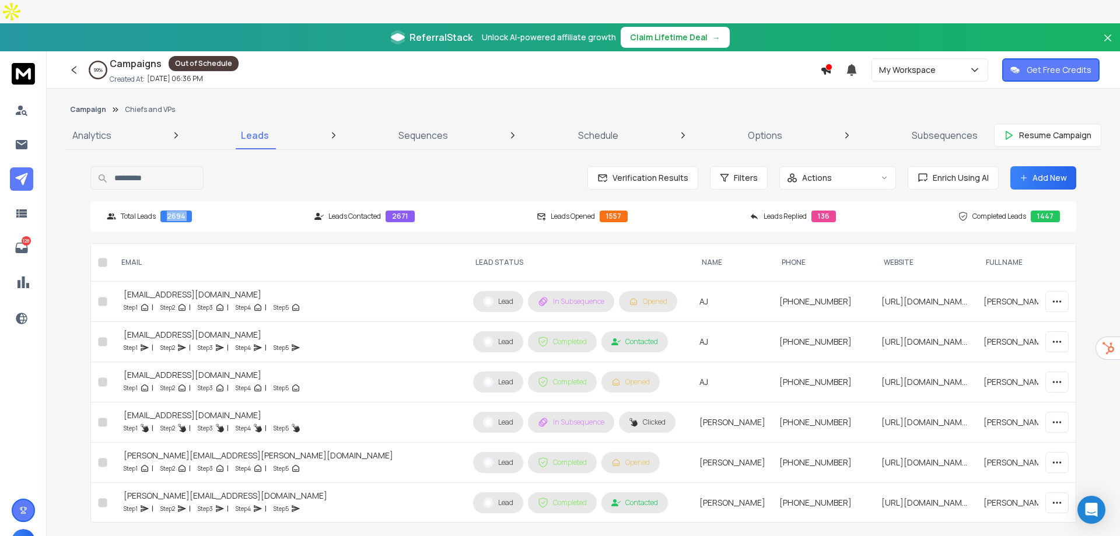
click at [185, 211] on div "2694" at bounding box center [176, 217] width 32 height 12
click at [207, 201] on div "Total Leads 2694 Leads Contacted 2671 Leads Opened 1557 Leads Replied 136 Compl…" at bounding box center [583, 216] width 986 height 30
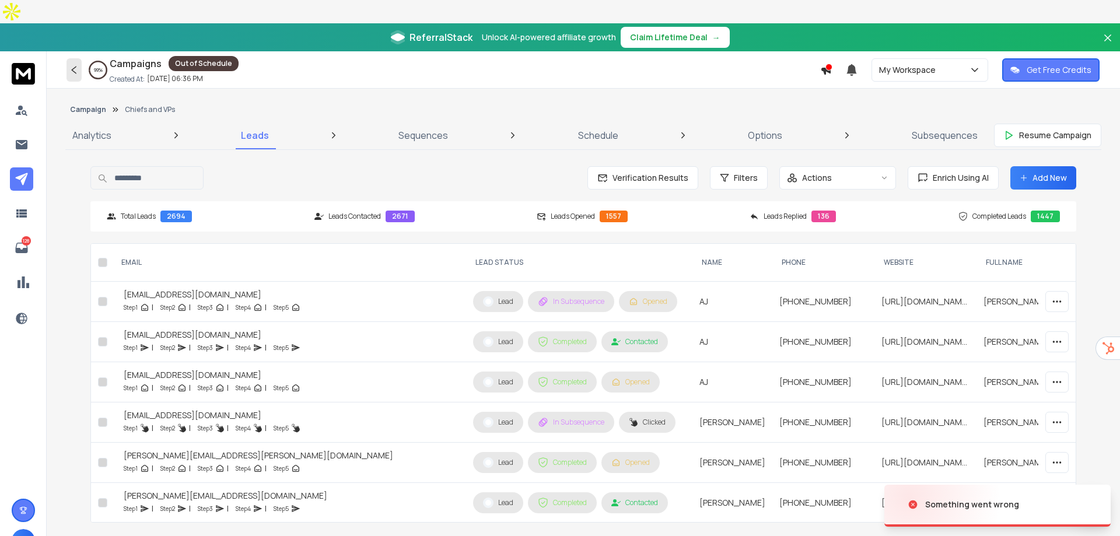
click at [76, 65] on icon at bounding box center [74, 70] width 11 height 11
